Goal: Task Accomplishment & Management: Manage account settings

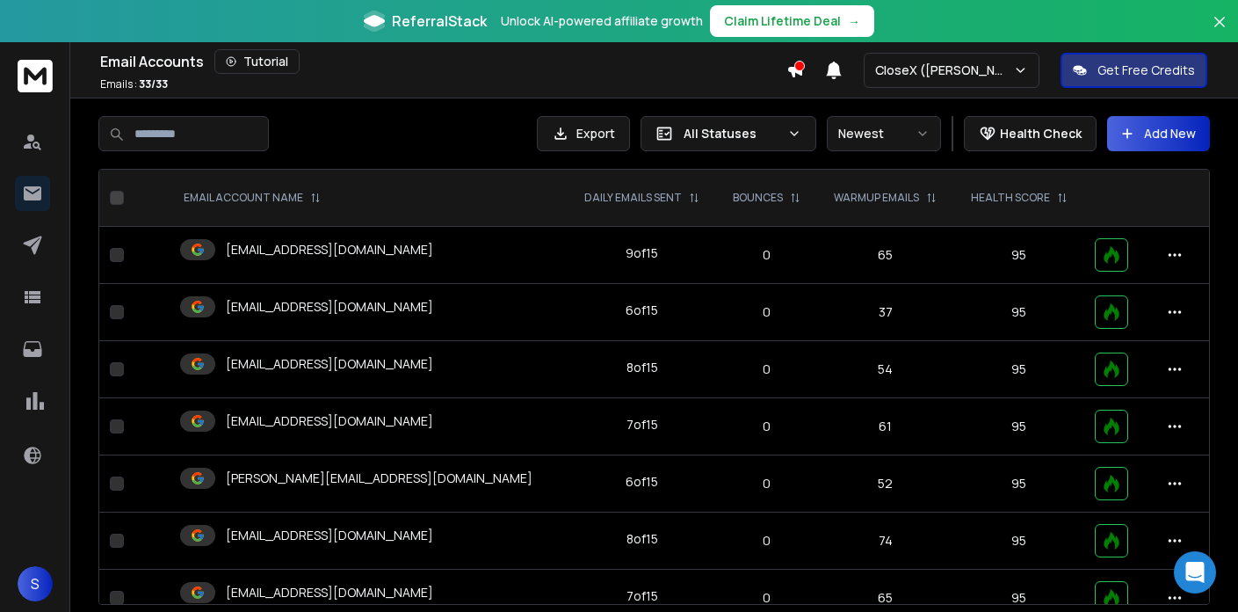
click at [1181, 139] on button "Add New" at bounding box center [1158, 133] width 103 height 35
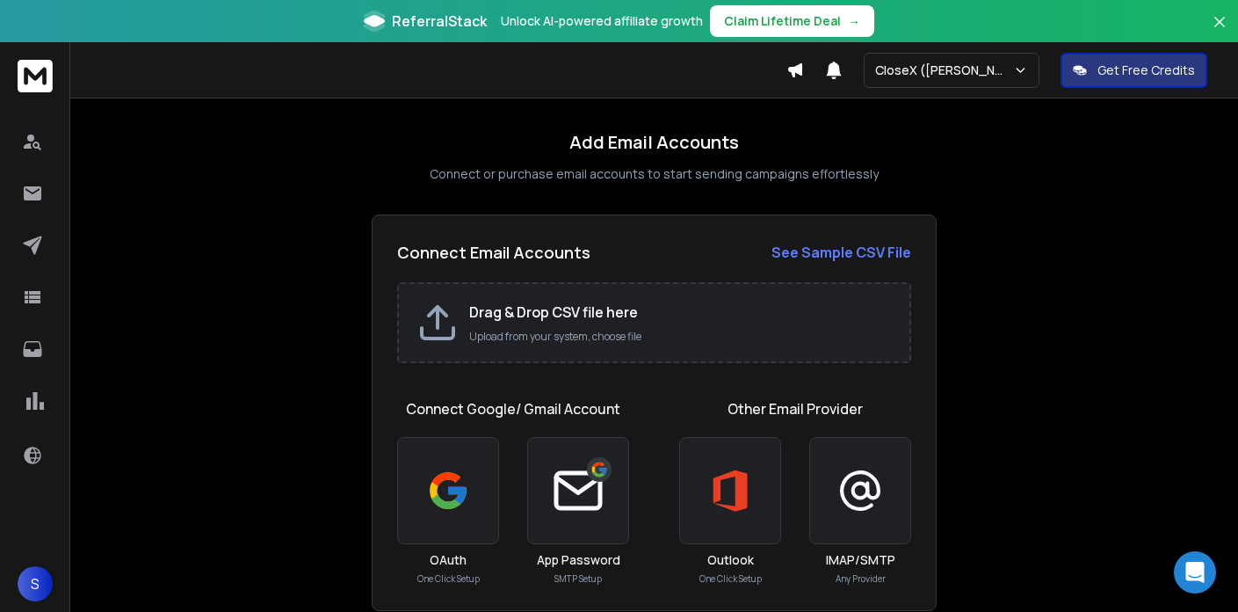
click at [460, 497] on icon at bounding box center [457, 496] width 18 height 18
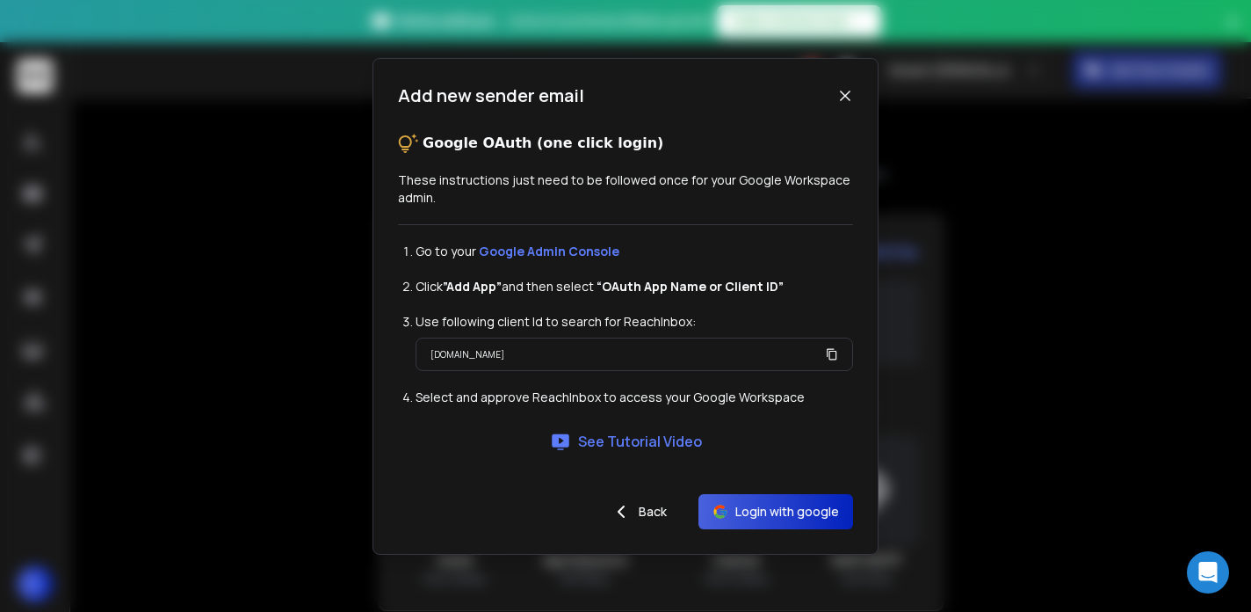
click at [657, 511] on button "Back" at bounding box center [639, 511] width 84 height 35
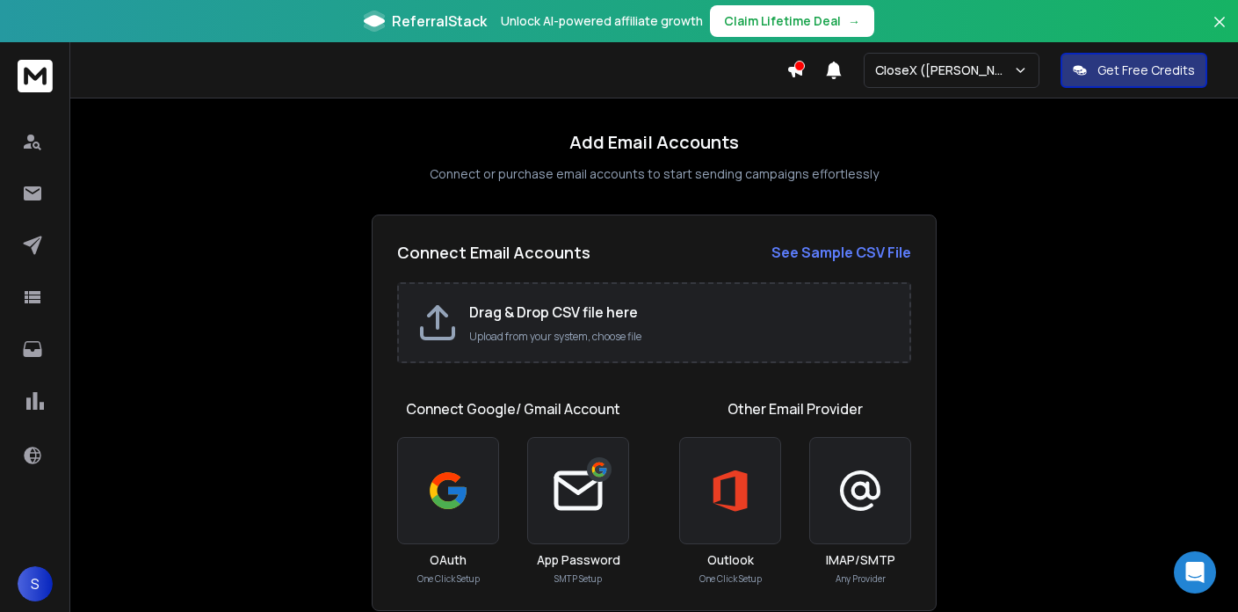
click at [729, 513] on div at bounding box center [730, 490] width 44 height 49
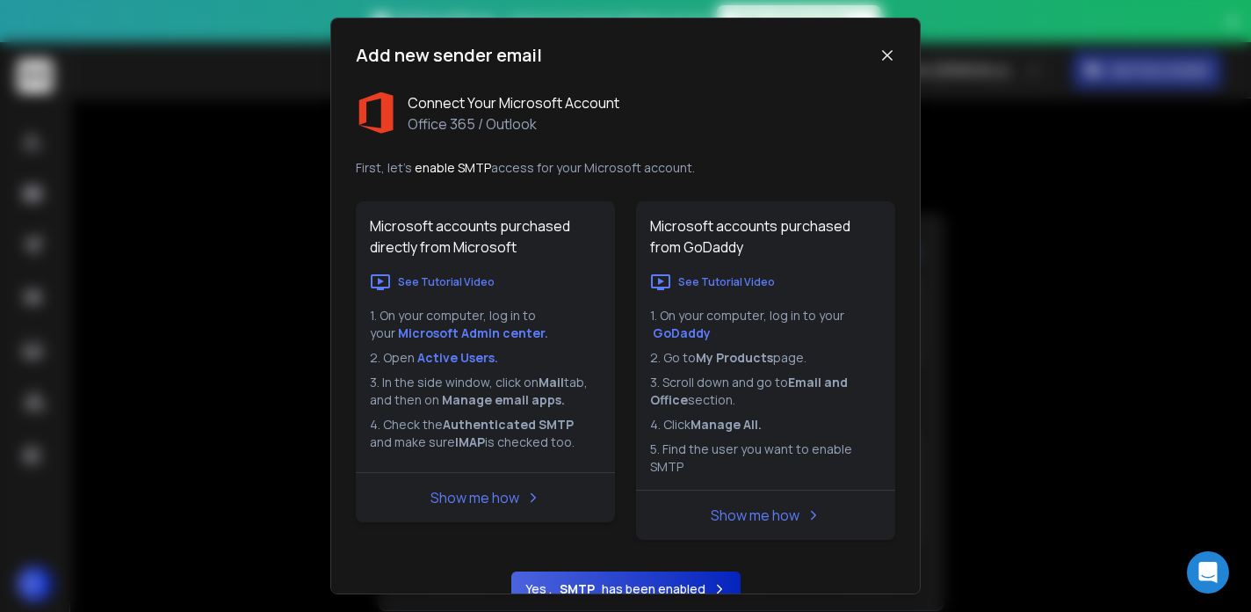
click at [628, 574] on button "Yes , SMTP has been enabled" at bounding box center [625, 588] width 229 height 35
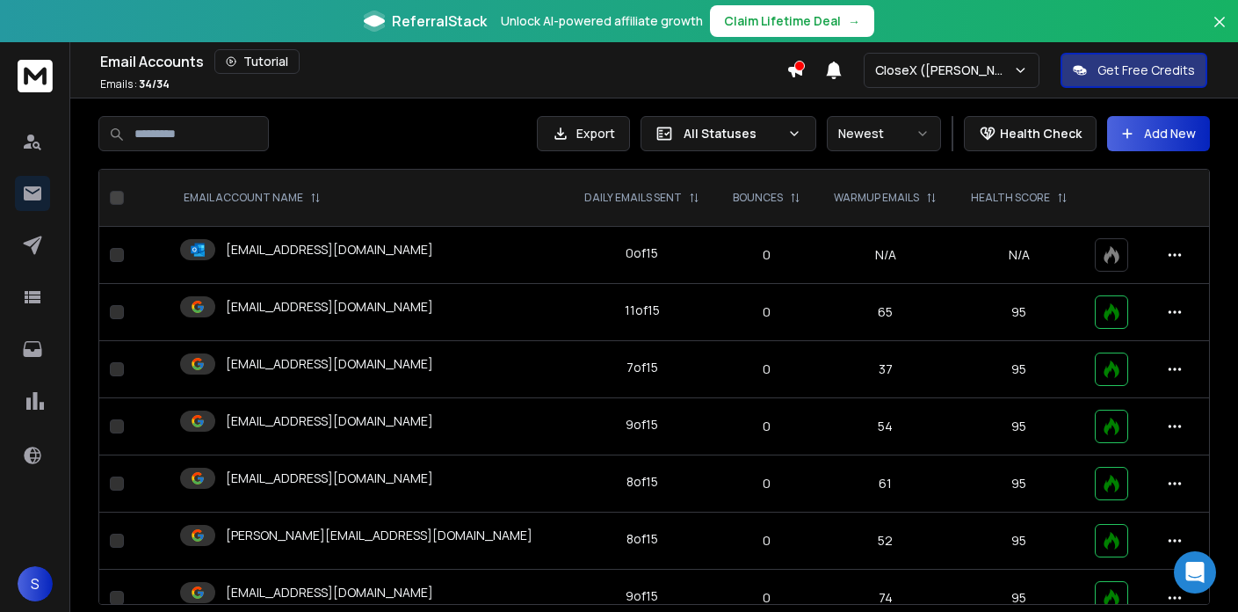
click at [1171, 132] on button "Add New" at bounding box center [1158, 133] width 103 height 35
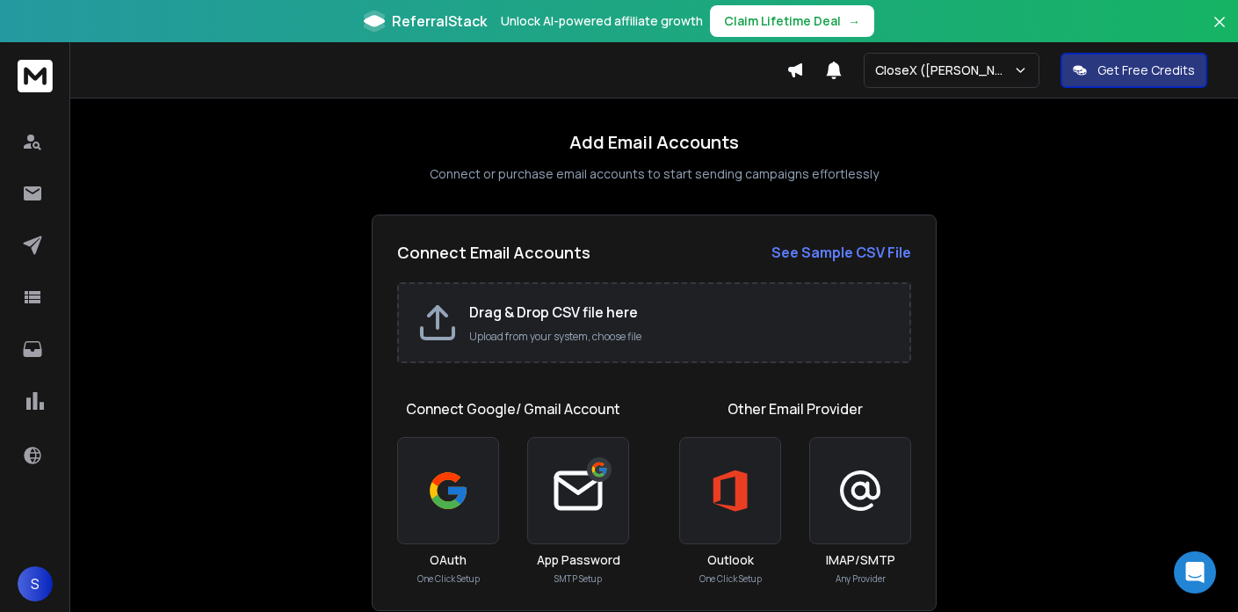
click at [1172, 136] on div "Add Email Accounts Connect or purchase email accounts to start sending campaign…" at bounding box center [654, 156] width 1168 height 53
click at [733, 500] on icon at bounding box center [730, 490] width 41 height 41
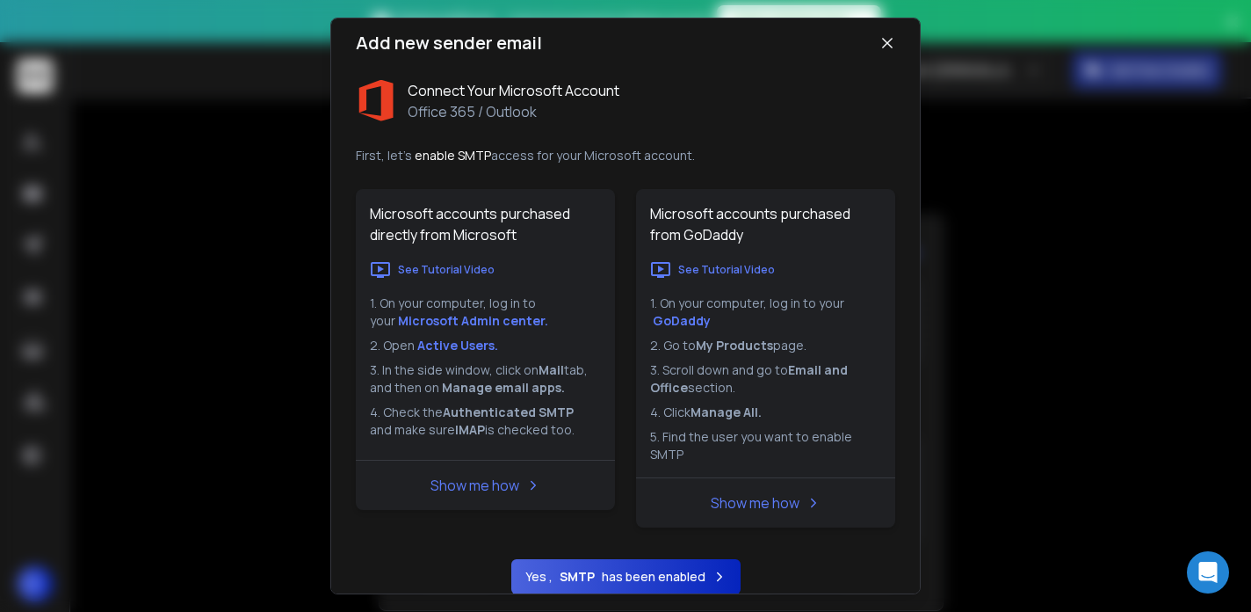
scroll to position [20, 0]
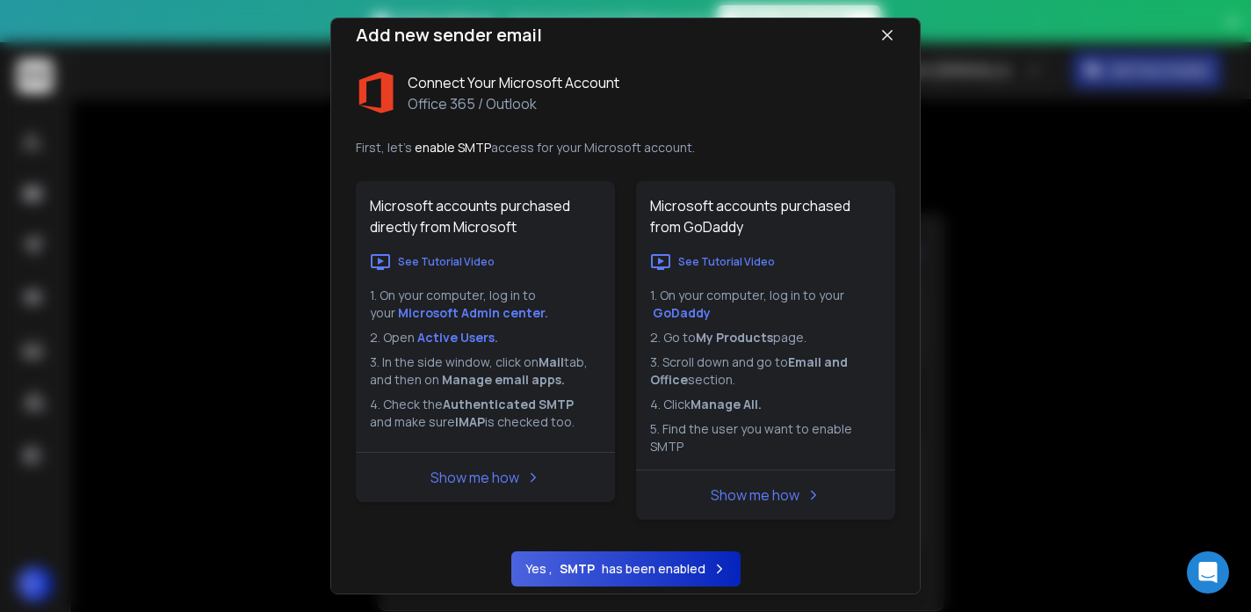
click at [668, 555] on button "Yes , SMTP has been enabled" at bounding box center [625, 568] width 229 height 35
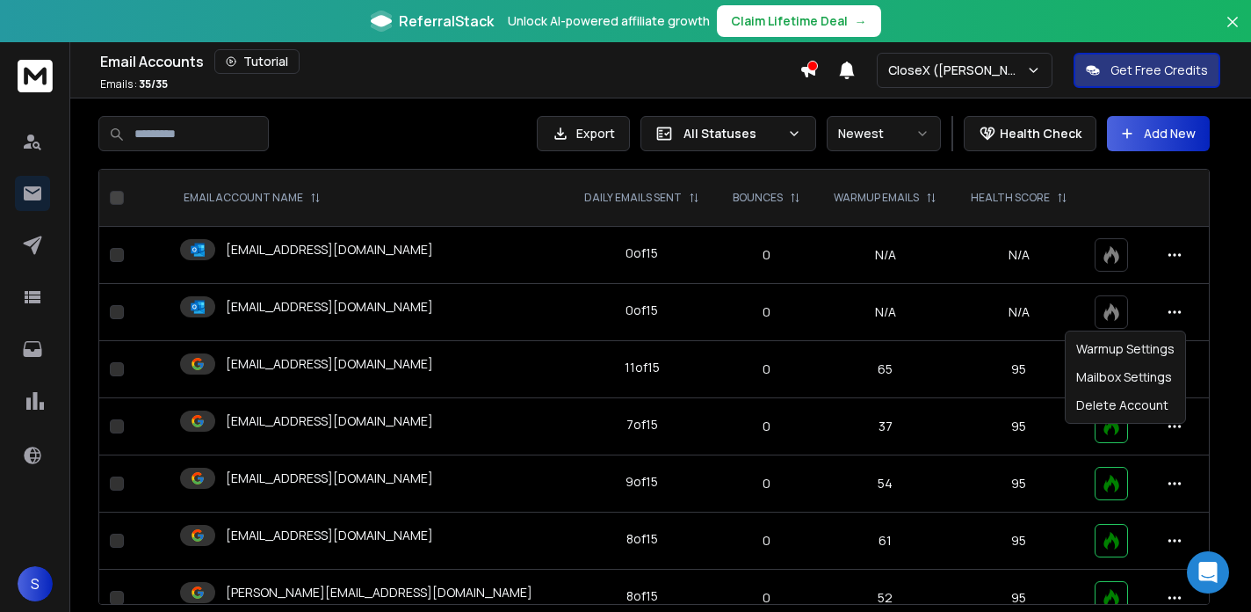
click at [1169, 311] on icon at bounding box center [1175, 311] width 13 height 3
click at [1114, 407] on div "Delete Account" at bounding box center [1126, 405] width 112 height 28
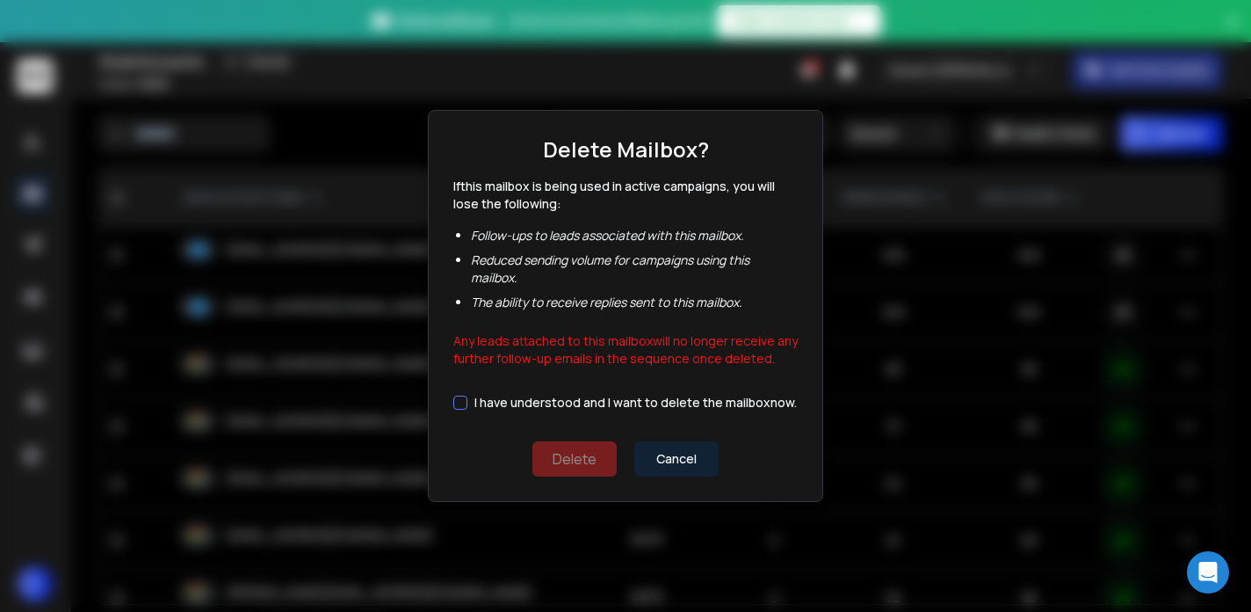
click at [459, 400] on button "I have understood and I want to delete the mailbox now." at bounding box center [460, 402] width 14 height 14
click at [567, 466] on button "Delete" at bounding box center [575, 458] width 84 height 35
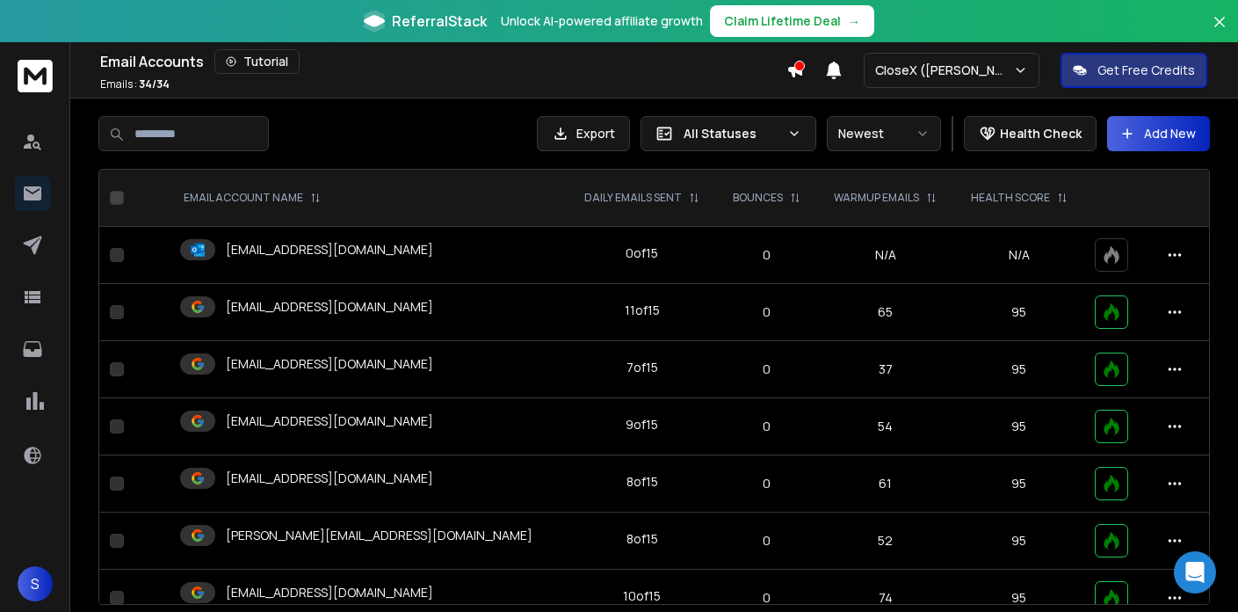
click at [1224, 24] on icon "Close banner" at bounding box center [1220, 22] width 16 height 16
